Goal: Task Accomplishment & Management: Manage account settings

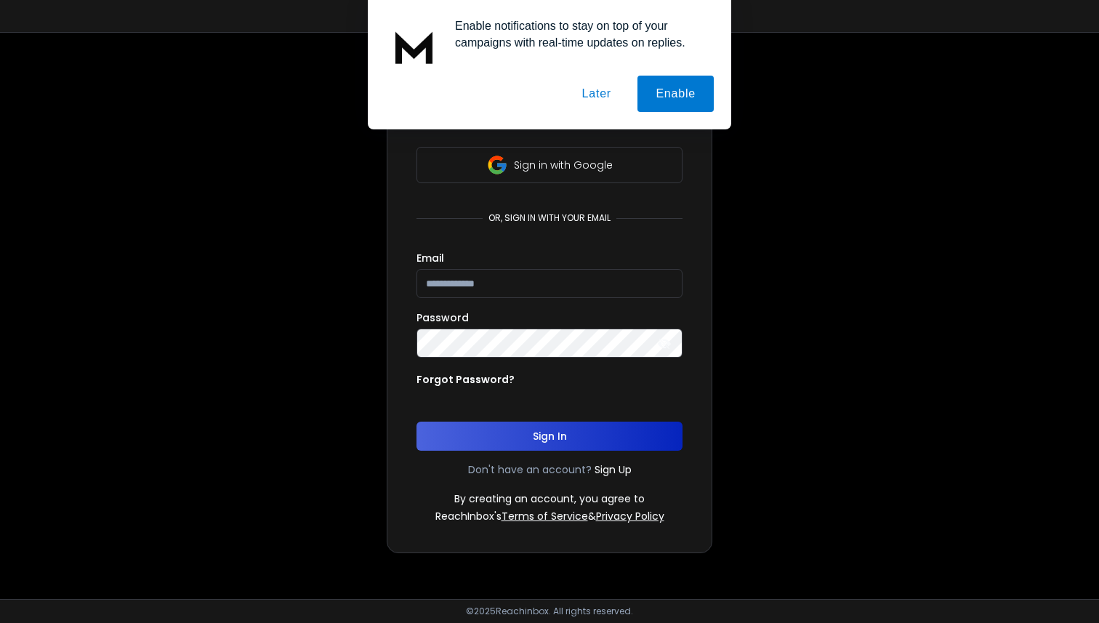
type input "**********"
click at [561, 438] on button "Sign In" at bounding box center [550, 436] width 266 height 29
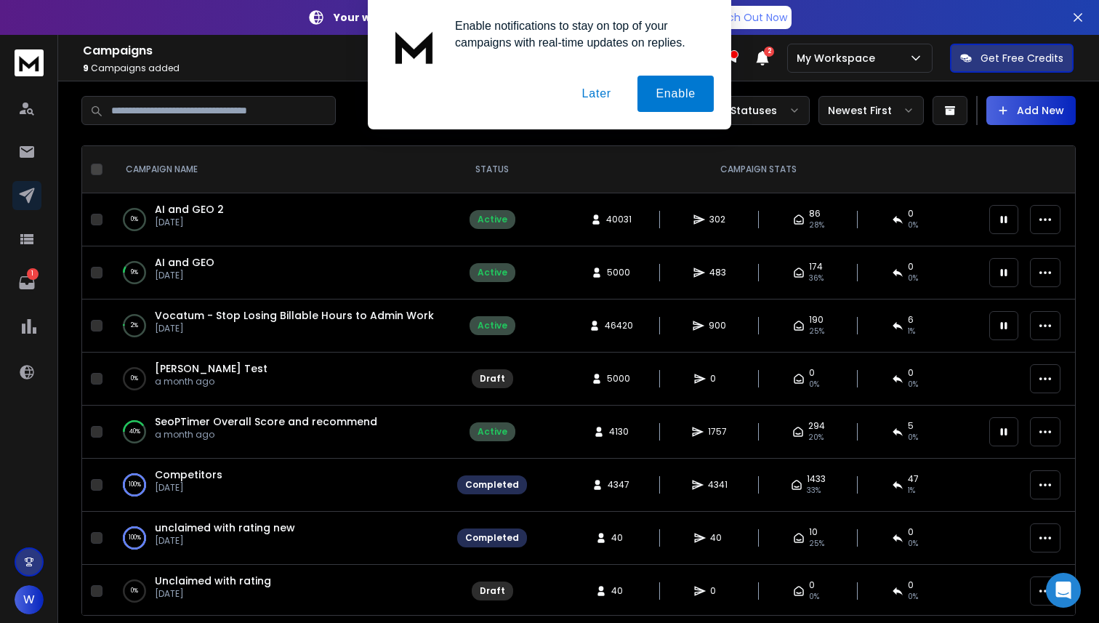
click at [595, 97] on button "Later" at bounding box center [595, 94] width 65 height 36
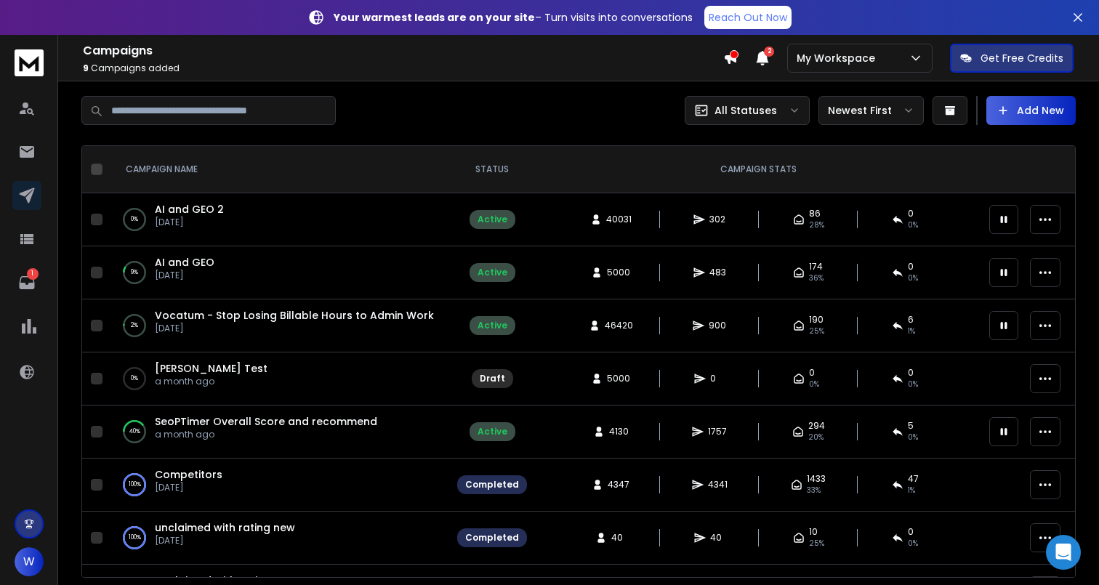
scroll to position [24, 0]
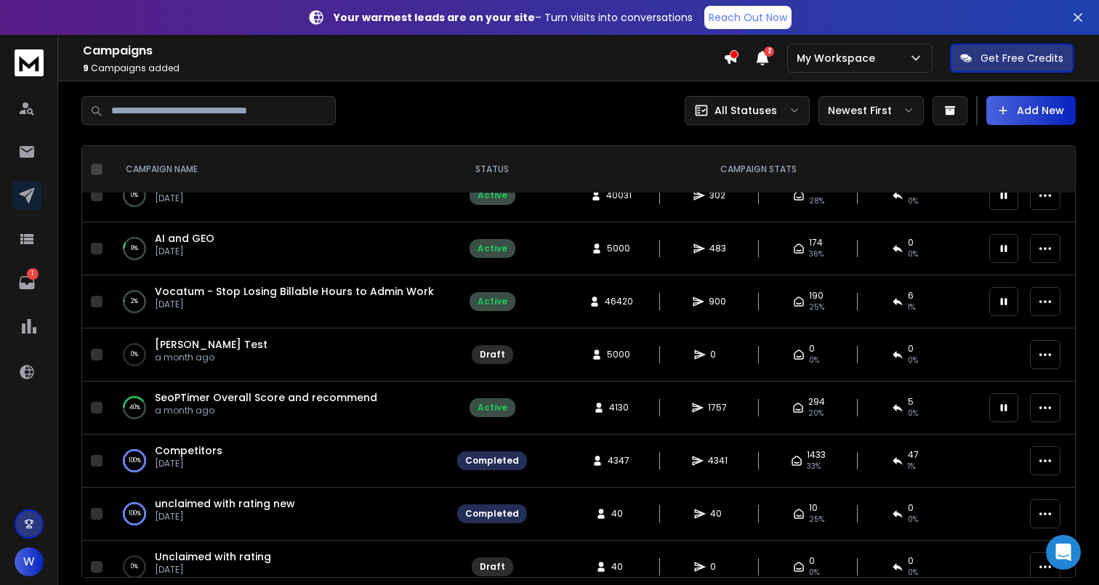
click at [263, 401] on span "SeoPTimer Overall Score and recommend" at bounding box center [266, 397] width 222 height 15
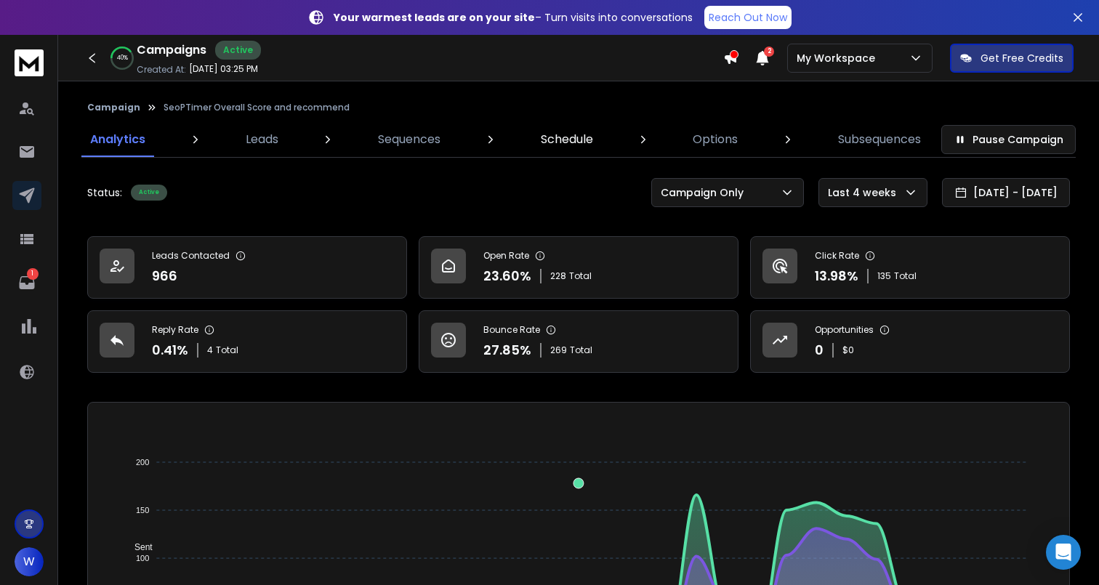
click at [564, 138] on p "Schedule" at bounding box center [567, 139] width 52 height 17
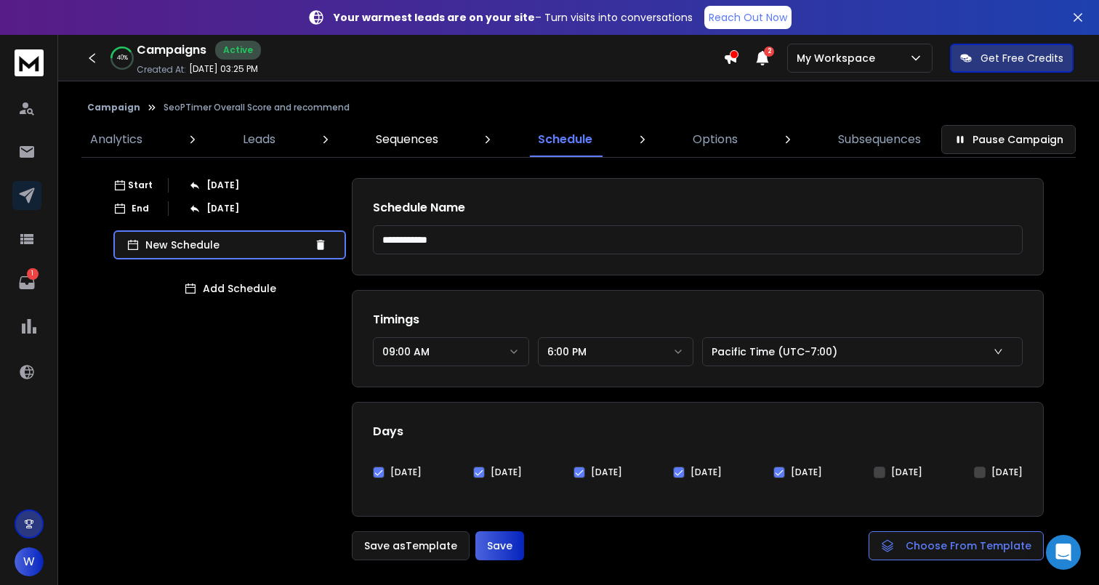
click at [408, 137] on p "Sequences" at bounding box center [407, 139] width 63 height 17
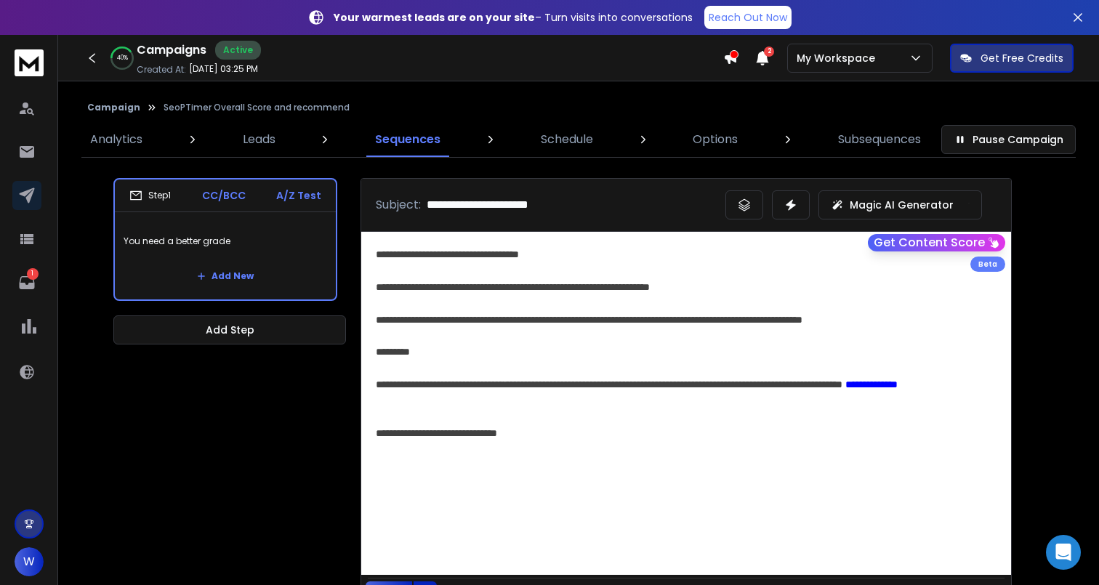
click at [438, 293] on div "**********" at bounding box center [686, 287] width 621 height 16
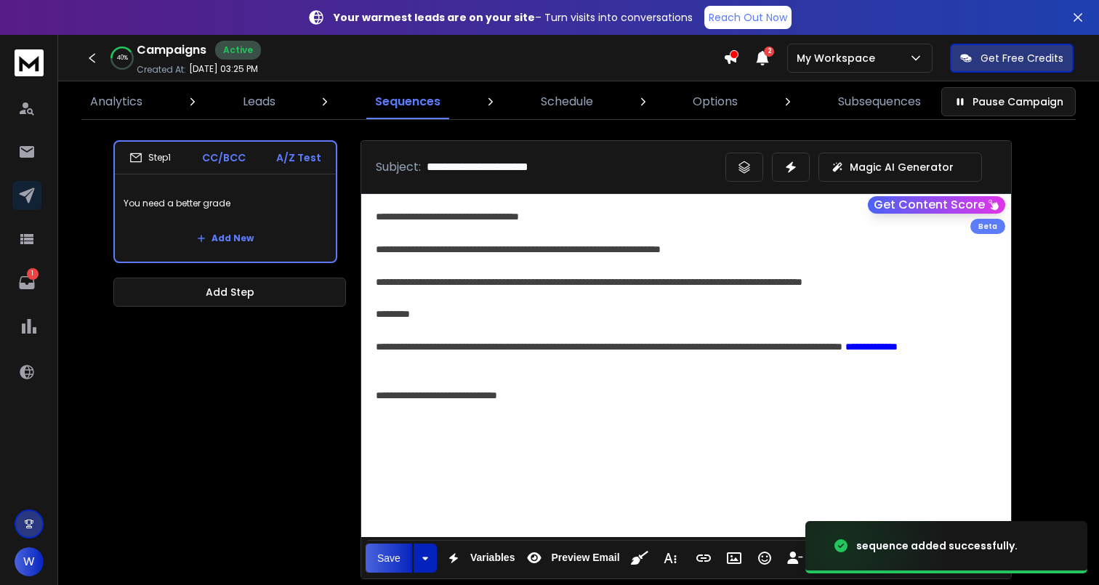
scroll to position [22, 0]
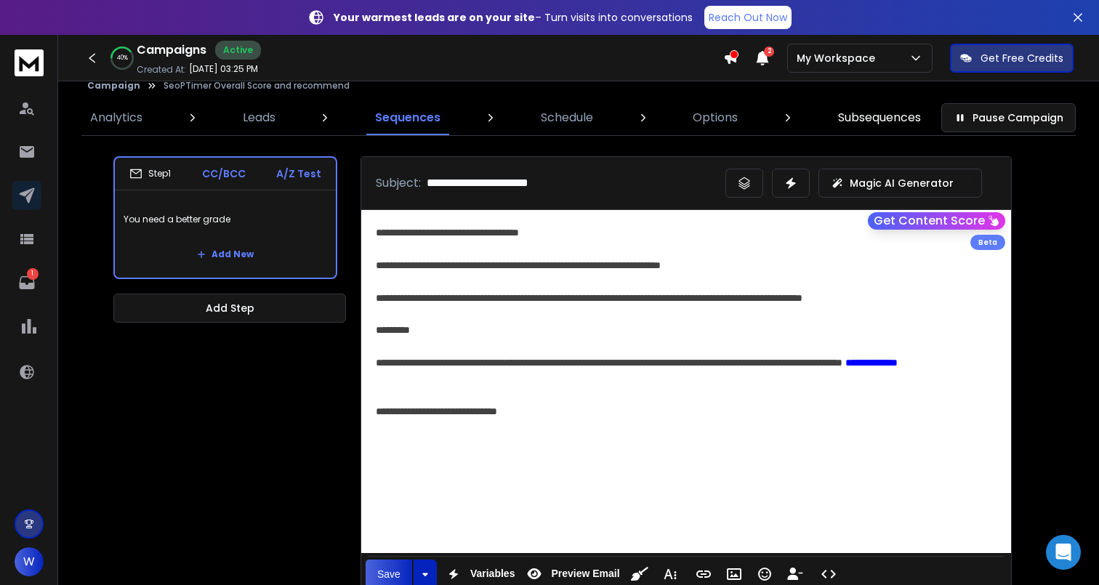
click at [876, 118] on p "Subsequences" at bounding box center [879, 117] width 83 height 17
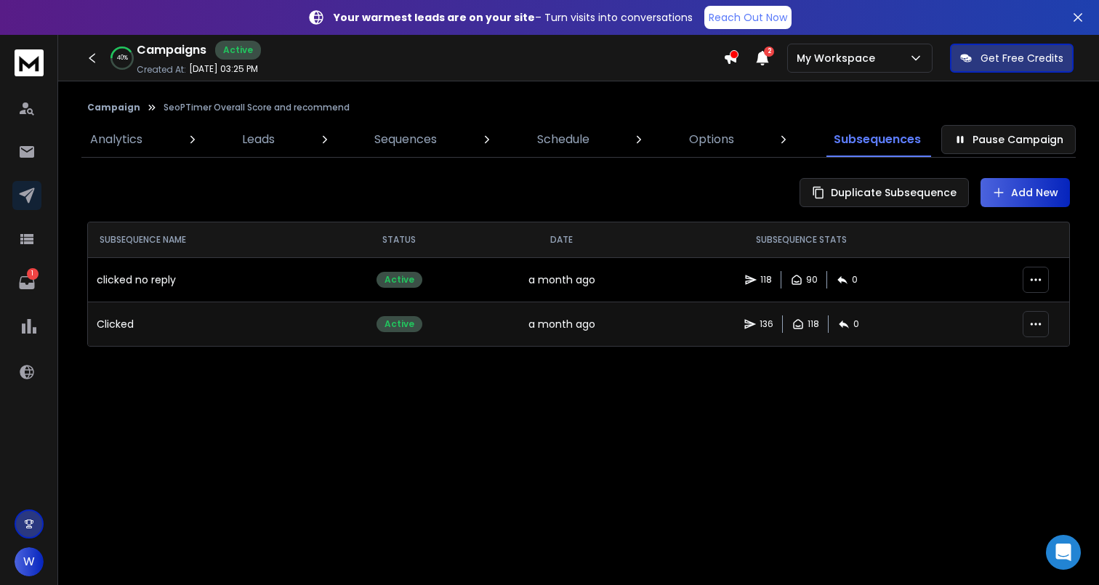
click at [219, 321] on td "Clicked" at bounding box center [209, 324] width 242 height 44
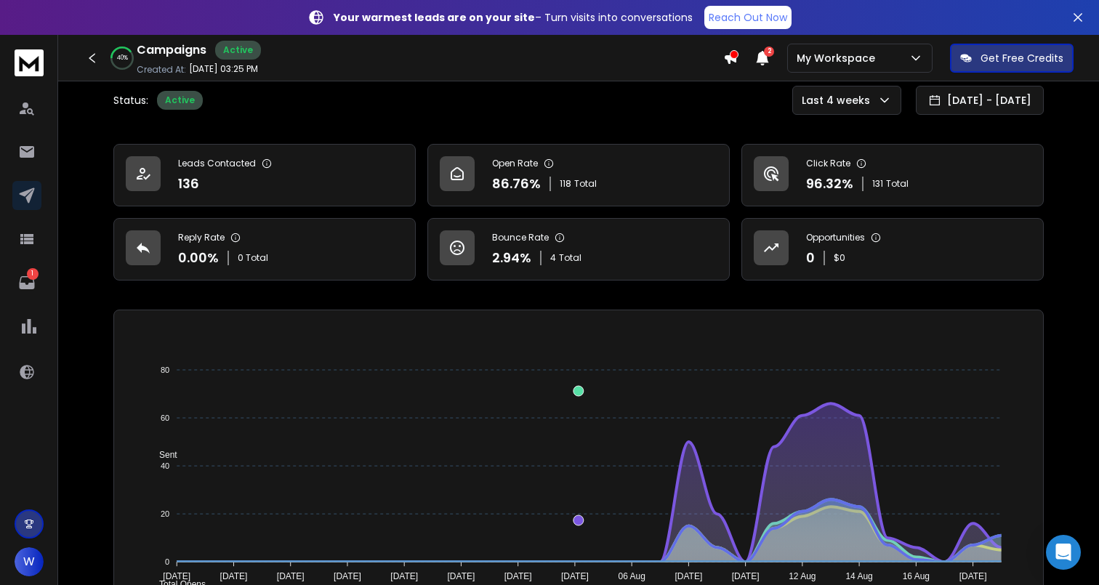
scroll to position [99, 0]
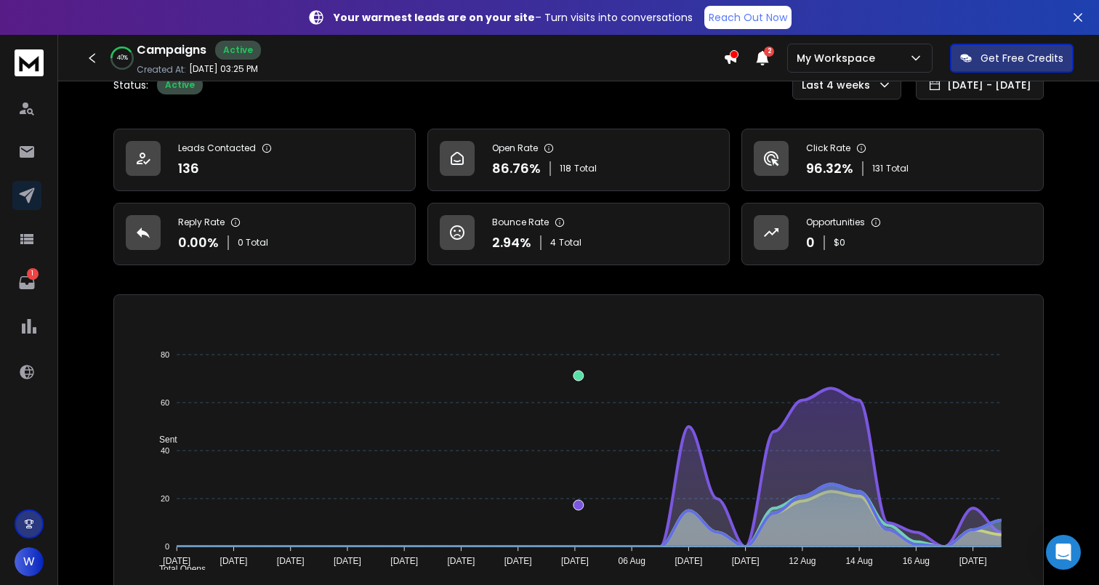
click at [521, 168] on p "86.76 %" at bounding box center [516, 168] width 49 height 20
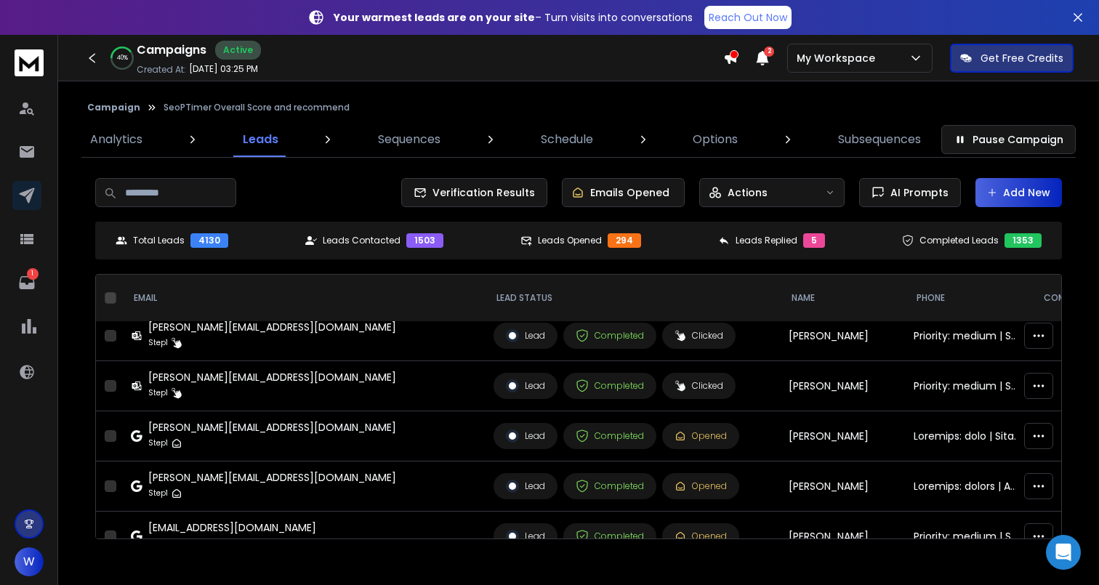
scroll to position [9, 0]
click at [22, 194] on icon at bounding box center [26, 195] width 15 height 15
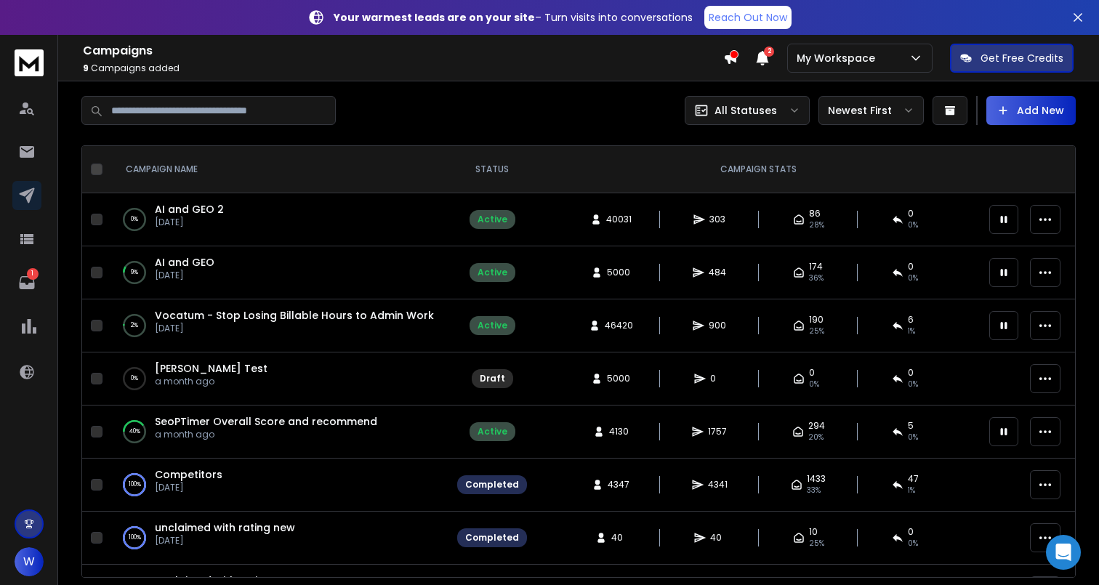
click at [292, 318] on span "Vocatum - Stop Losing Billable Hours to Admin Work" at bounding box center [294, 315] width 279 height 15
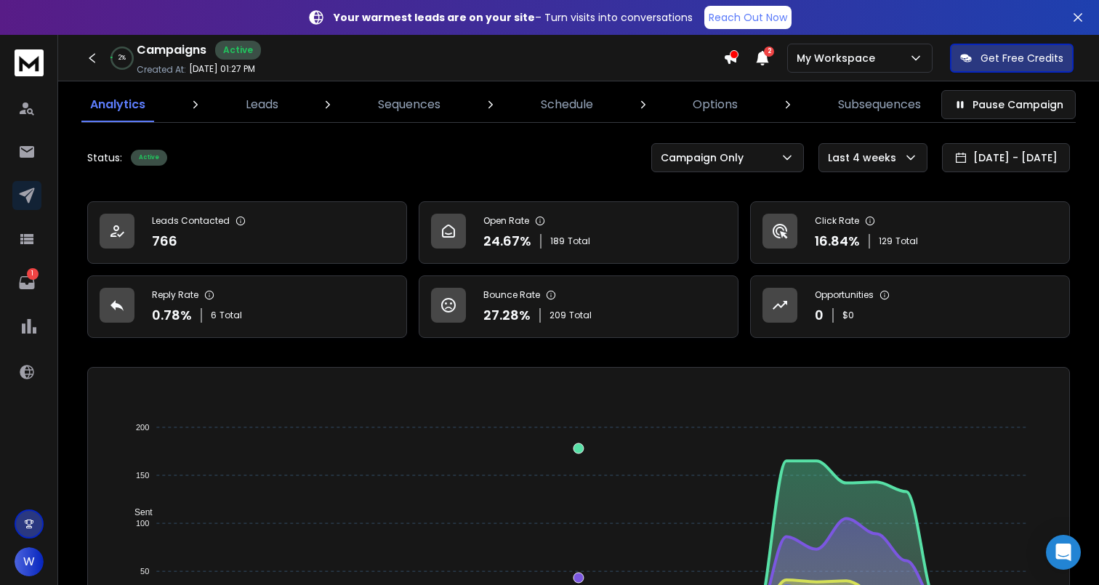
scroll to position [38, 0]
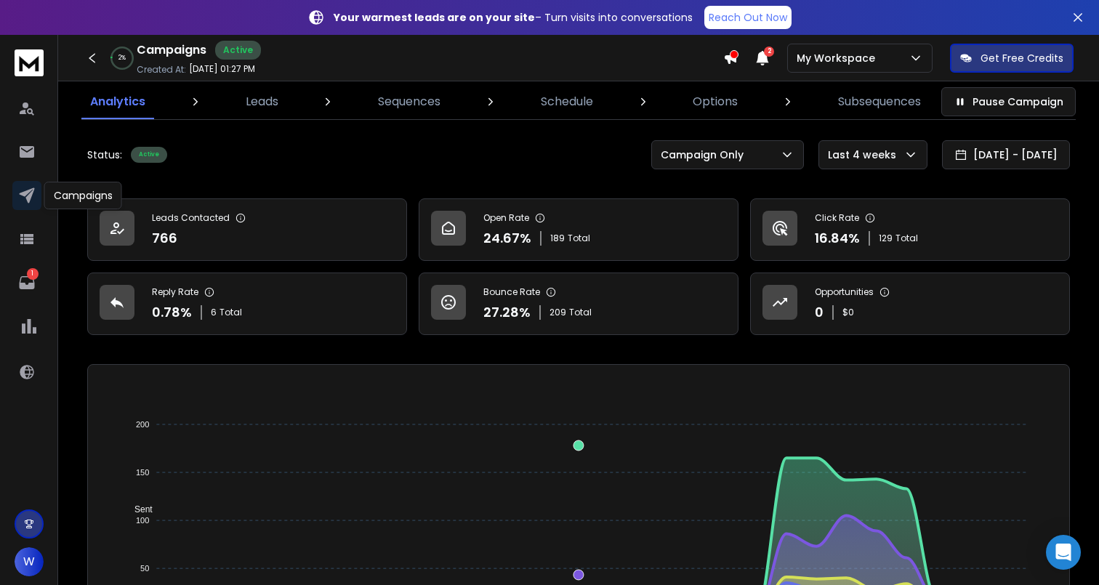
click at [19, 192] on icon at bounding box center [26, 195] width 17 height 17
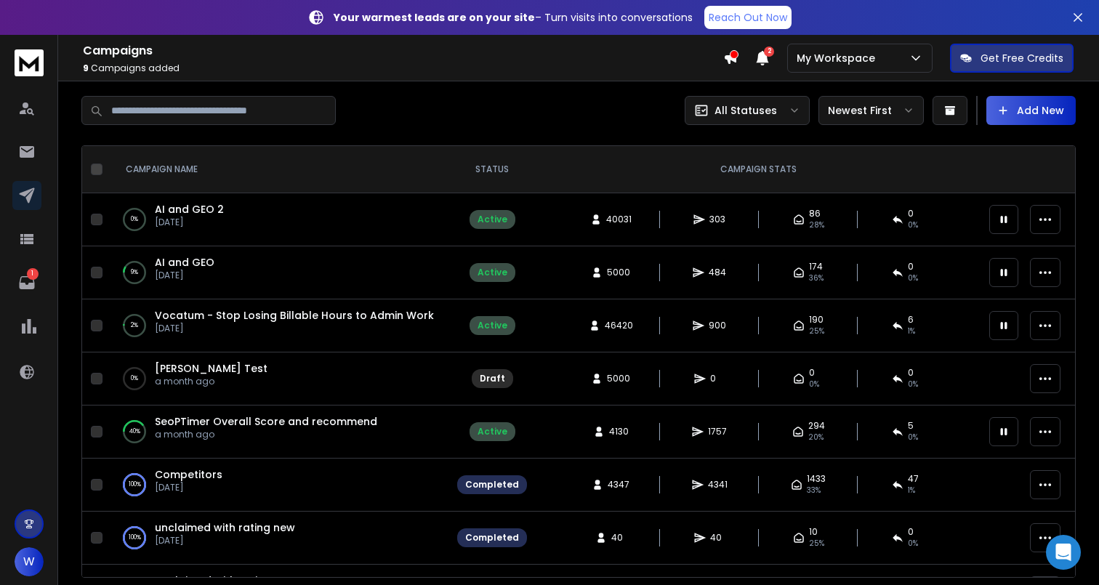
click at [204, 209] on span "AI and GEO 2" at bounding box center [189, 209] width 69 height 15
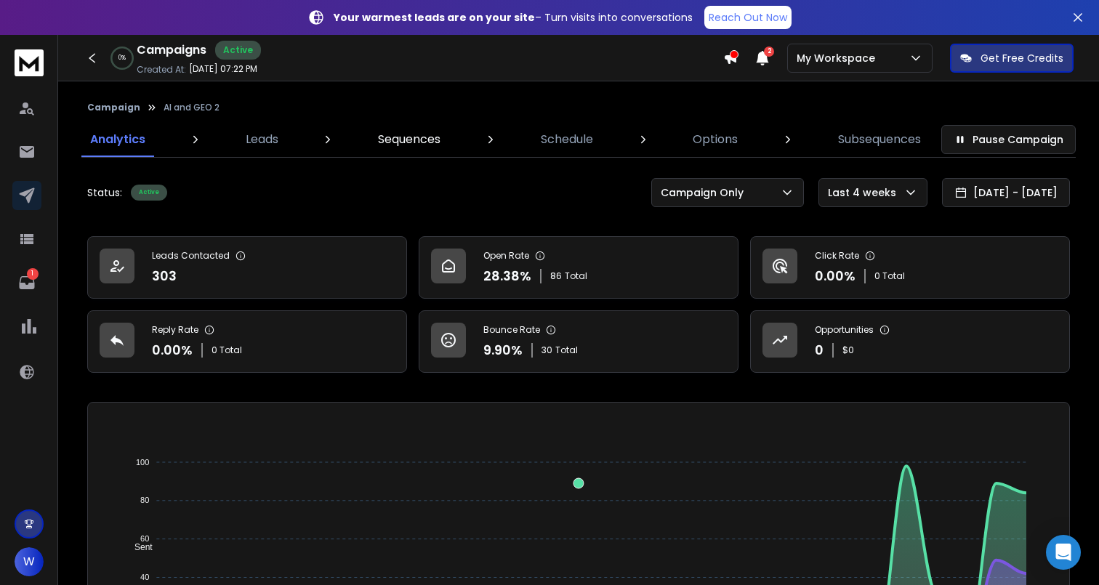
click at [416, 138] on p "Sequences" at bounding box center [409, 139] width 63 height 17
